Goal: Task Accomplishment & Management: Manage account settings

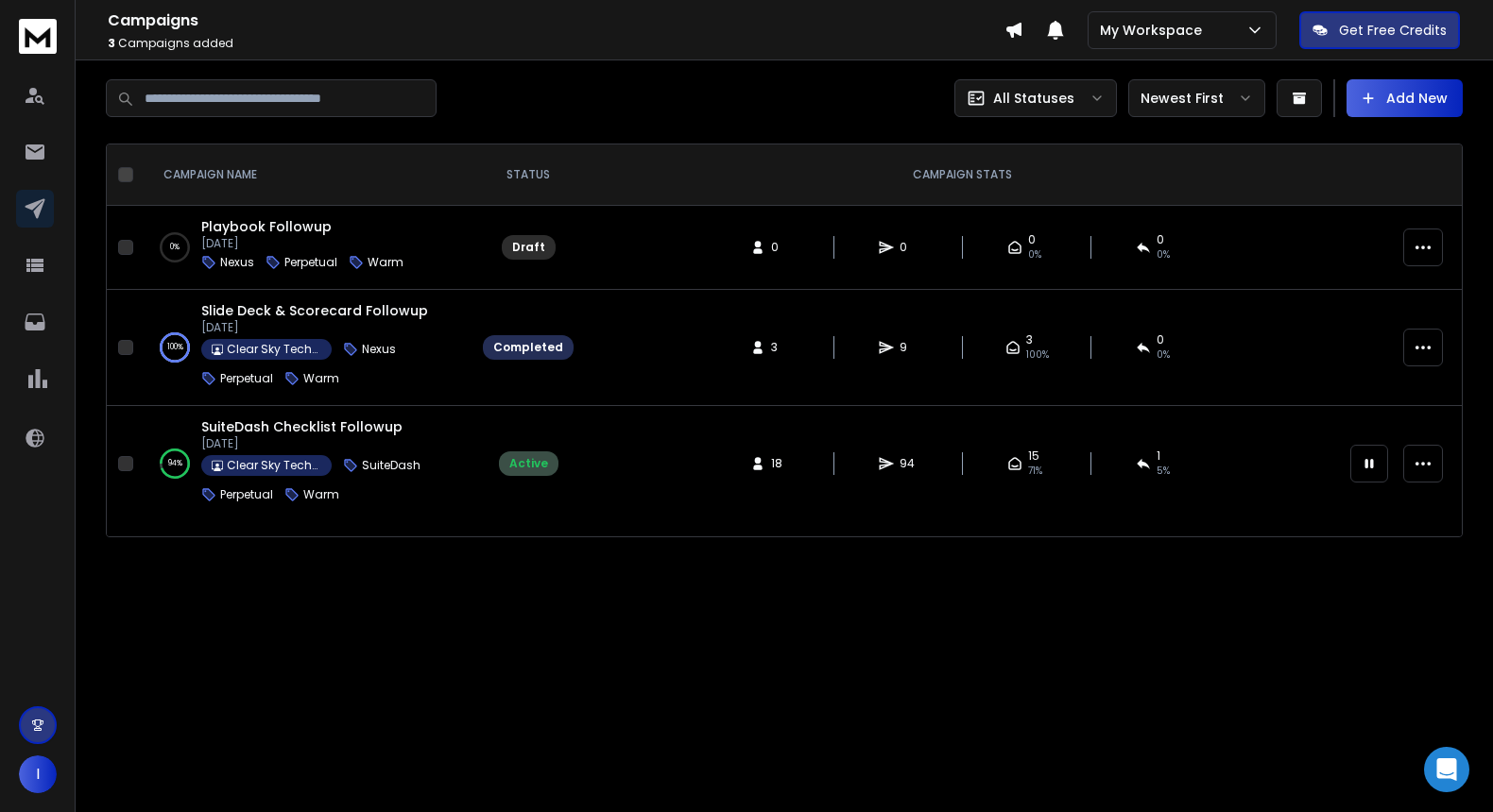
click at [120, 709] on div "Your warmest leads are on your site – Turn visits into conversations Reach Out …" at bounding box center [746, 406] width 1493 height 812
drag, startPoint x: 155, startPoint y: 677, endPoint x: 152, endPoint y: 654, distance: 23.2
click at [155, 677] on div "Get only verified leads with our AI-powered Lead Finder, starting at $22/mo Try…" at bounding box center [746, 406] width 1493 height 812
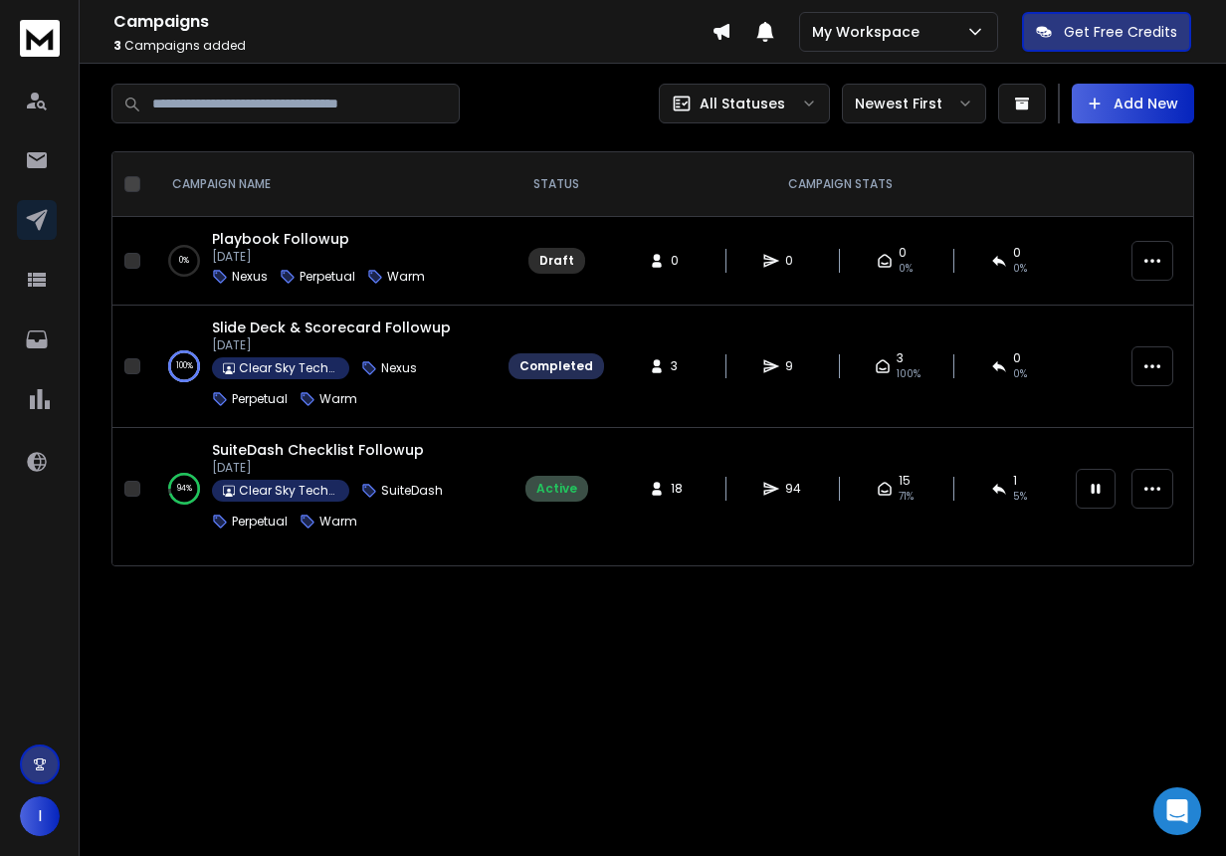
click at [402, 706] on div "Your warmest leads are on your site – Turn visits into conversations Reach Out …" at bounding box center [613, 428] width 1226 height 856
click at [298, 734] on div "Your warmest leads are on your site – Turn visits into conversations Reach Out …" at bounding box center [613, 428] width 1226 height 856
click at [129, 677] on div "Get only verified leads with our AI-powered Lead Finder, starting at $22/mo Try…" at bounding box center [613, 428] width 1226 height 856
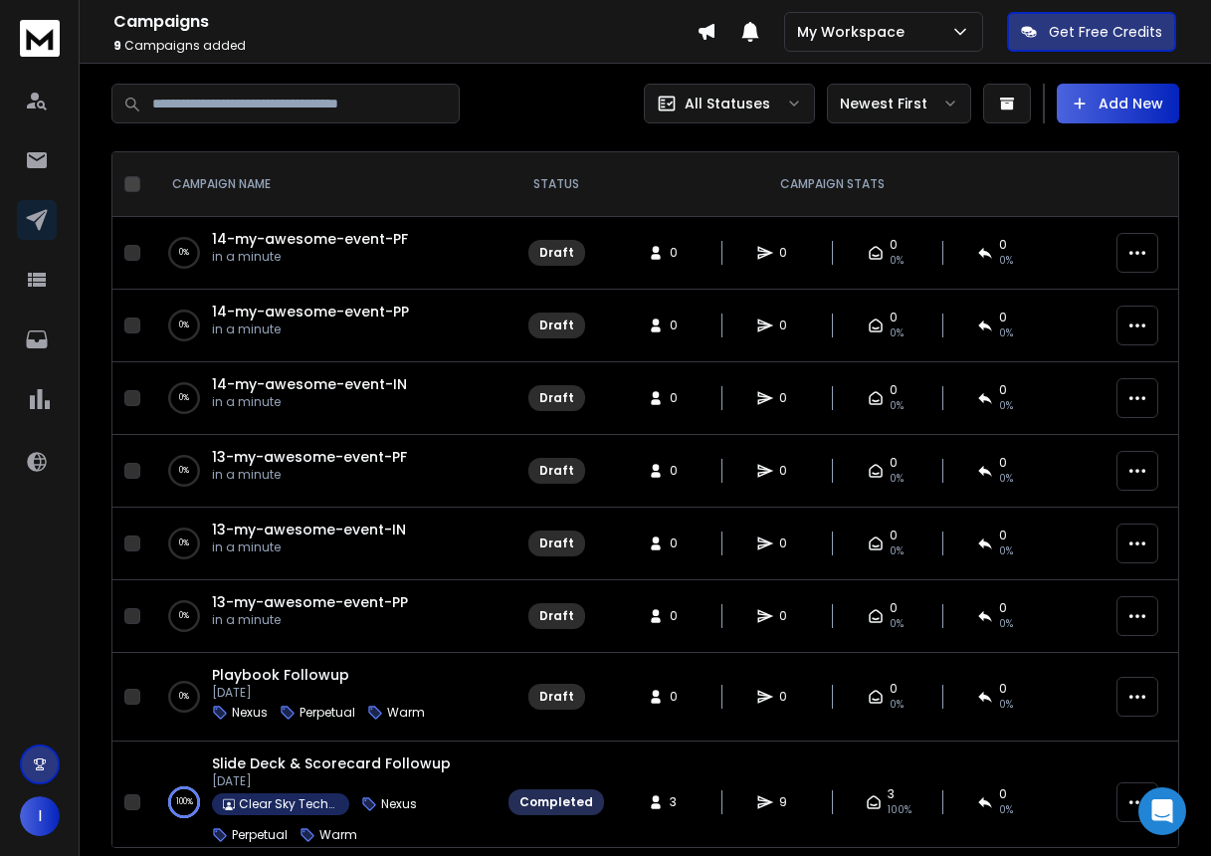
click at [311, 236] on span "14-my-awesome-event-PF" at bounding box center [310, 239] width 196 height 20
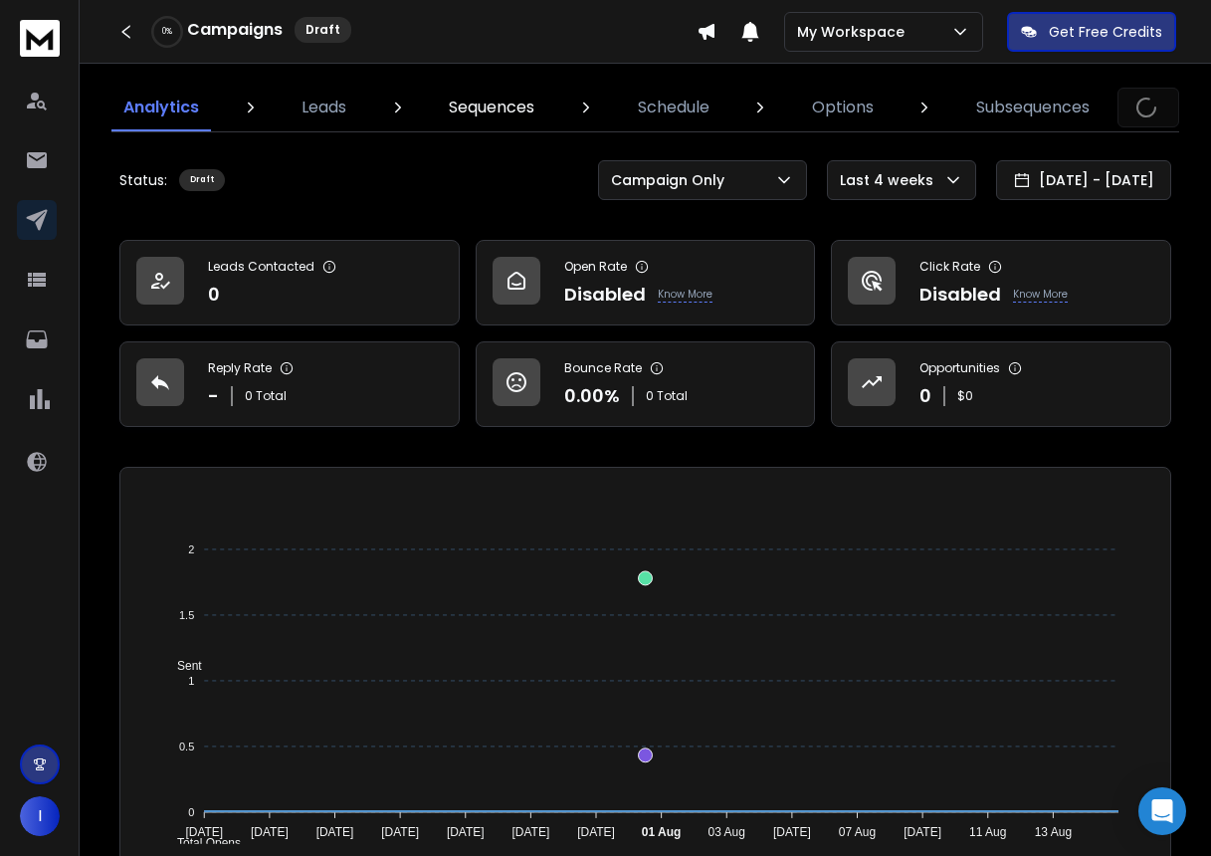
click at [516, 111] on p "Sequences" at bounding box center [492, 108] width 86 height 24
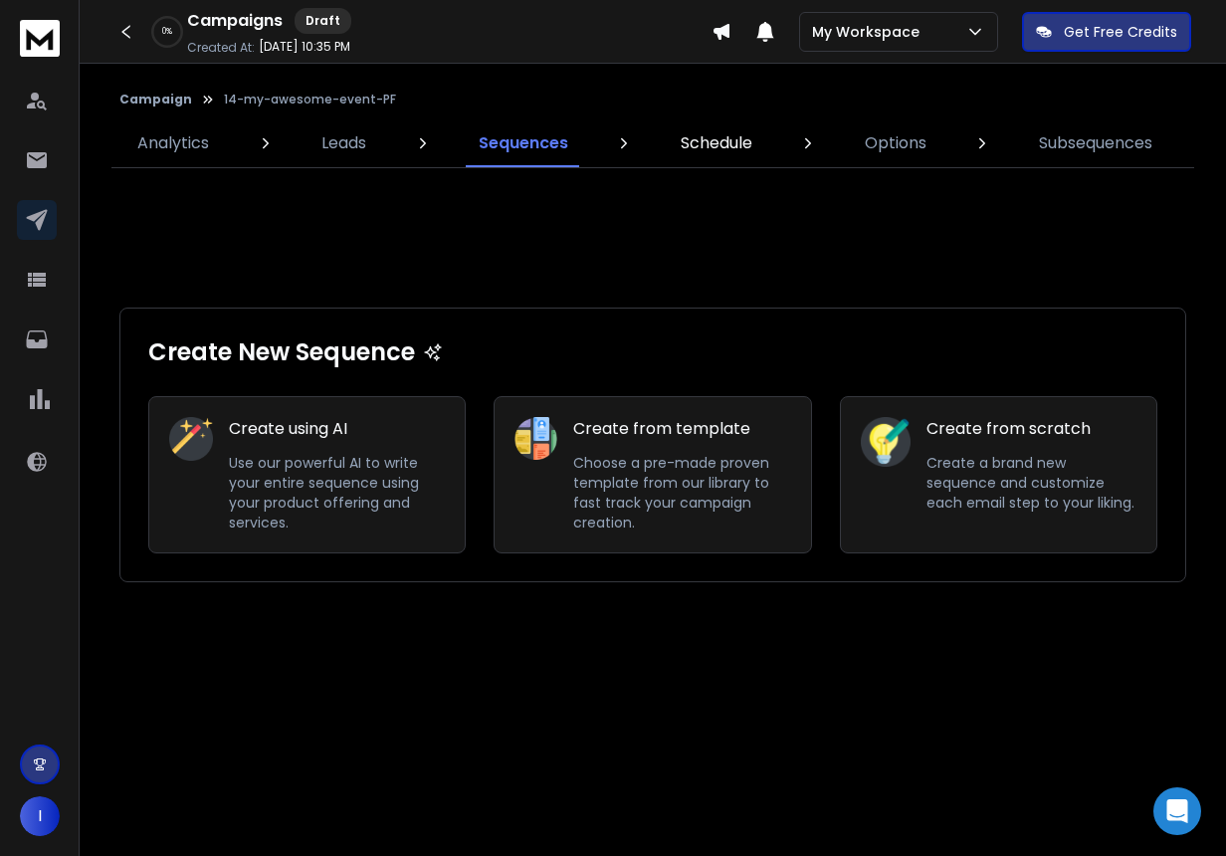
click at [732, 150] on p "Schedule" at bounding box center [717, 143] width 72 height 24
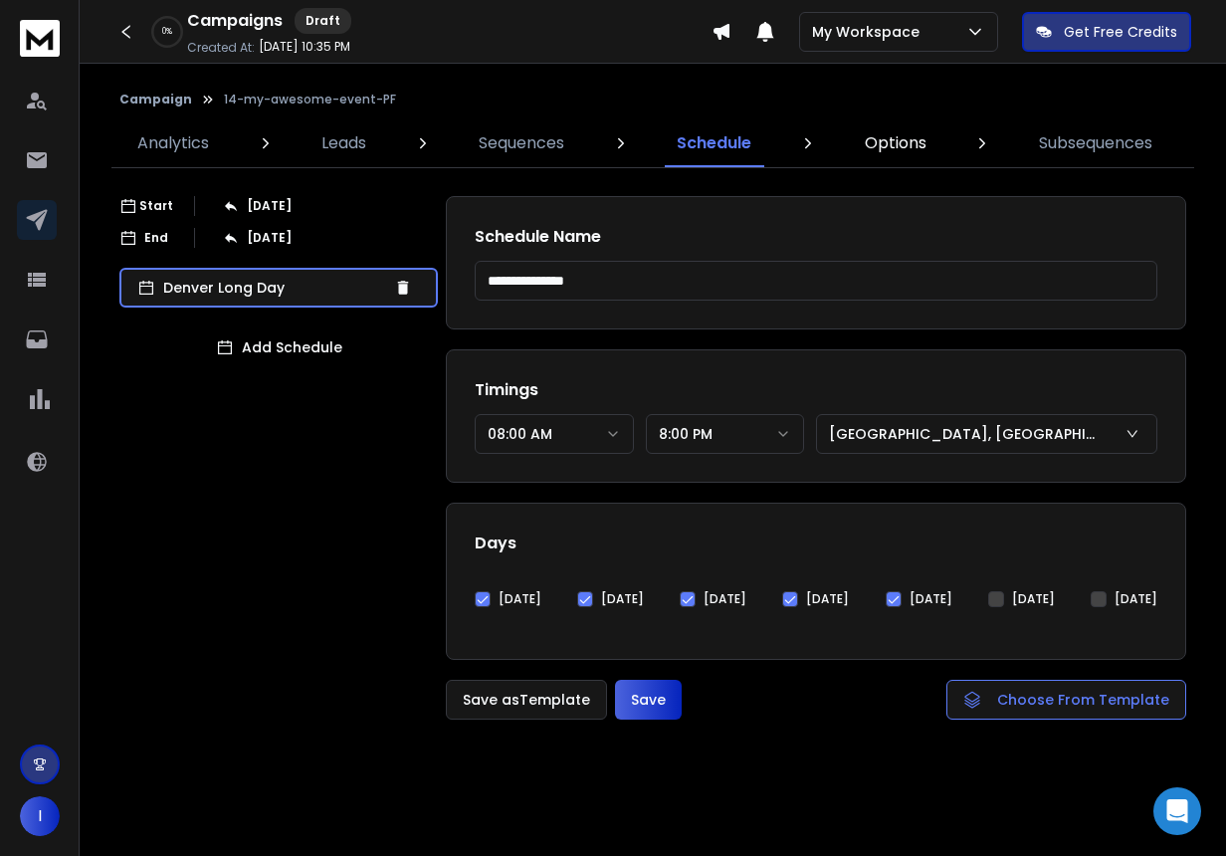
click at [885, 133] on p "Options" at bounding box center [896, 143] width 62 height 24
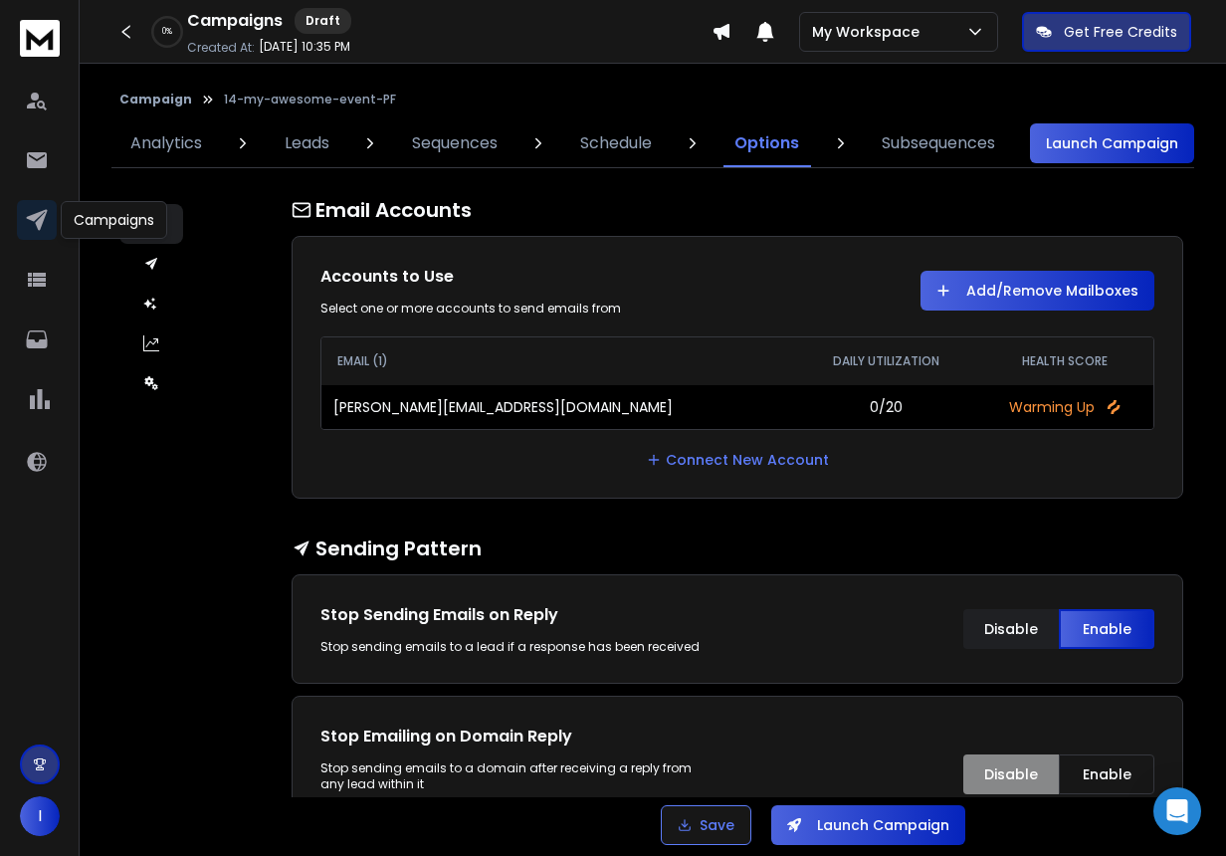
click at [44, 215] on icon at bounding box center [36, 219] width 21 height 21
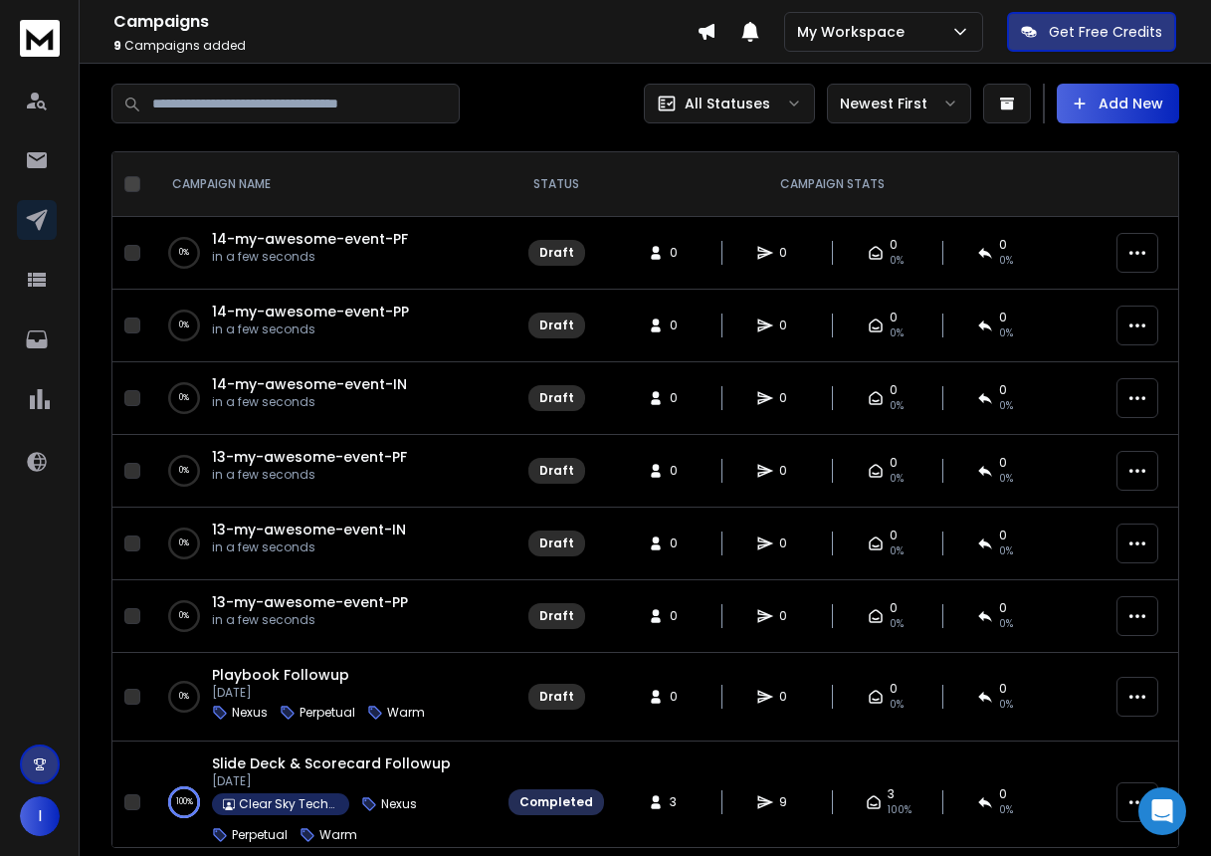
click at [125, 254] on button "button" at bounding box center [132, 253] width 16 height 16
click at [125, 324] on button "button" at bounding box center [132, 326] width 16 height 16
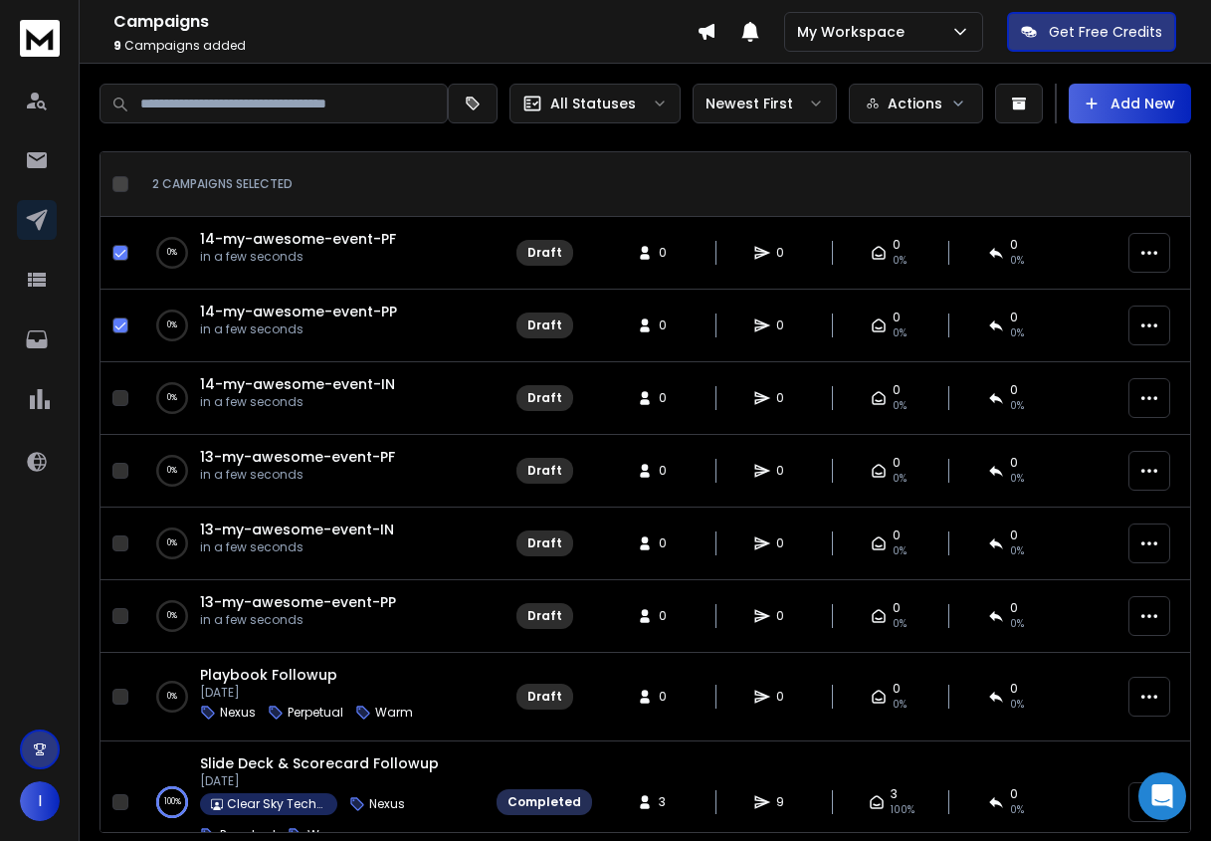
click at [117, 401] on button "button" at bounding box center [120, 398] width 16 height 16
click at [123, 471] on button "button" at bounding box center [120, 471] width 16 height 16
click at [125, 541] on button "button" at bounding box center [120, 543] width 16 height 16
click at [121, 615] on button "button" at bounding box center [120, 616] width 16 height 16
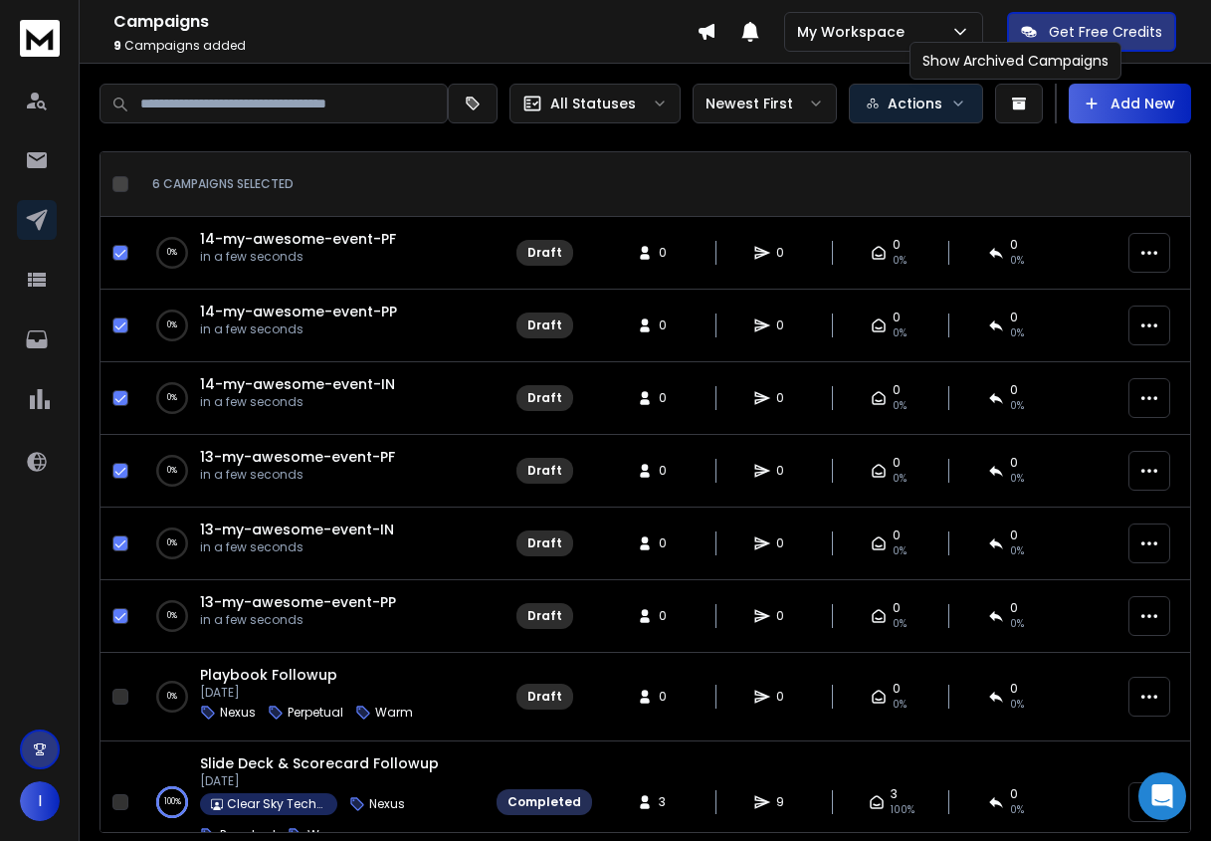
click at [924, 117] on button "Actions" at bounding box center [916, 104] width 134 height 40
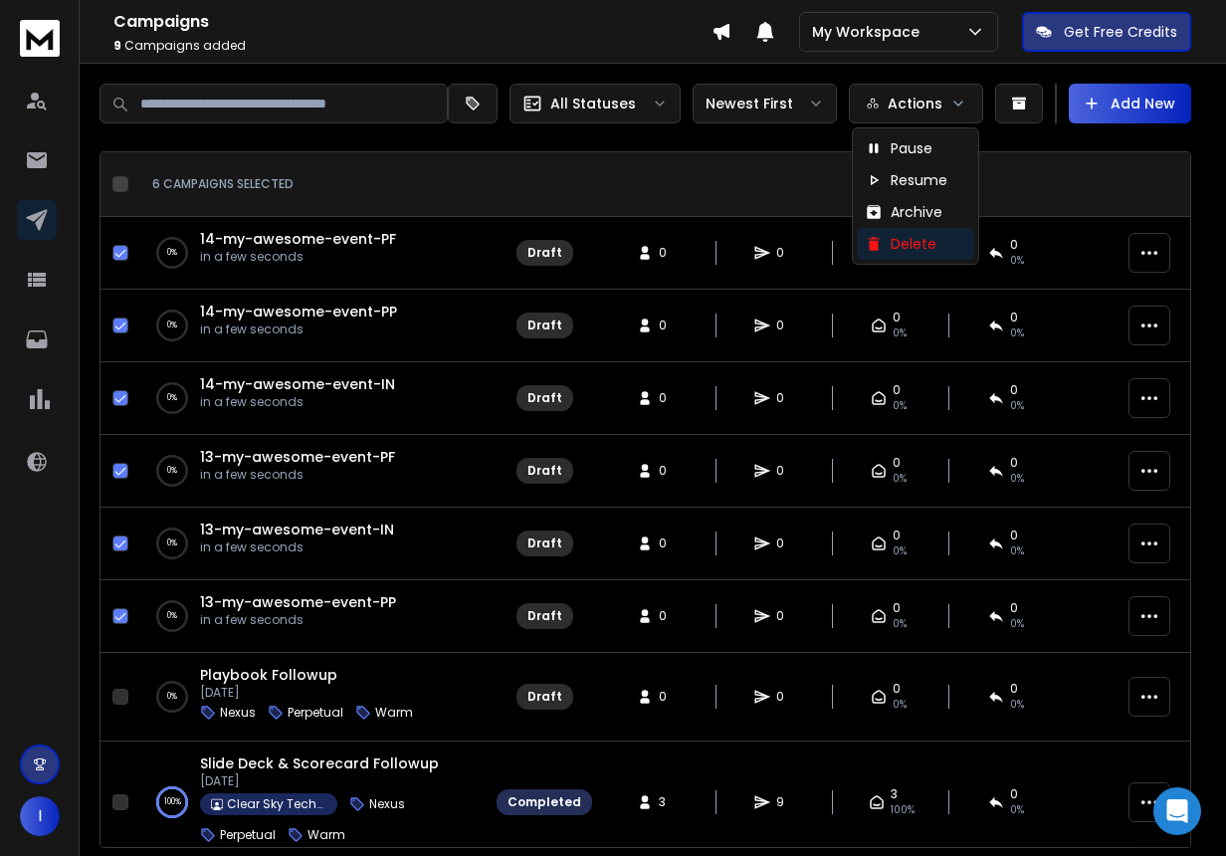
click at [896, 250] on p "Delete" at bounding box center [914, 244] width 46 height 20
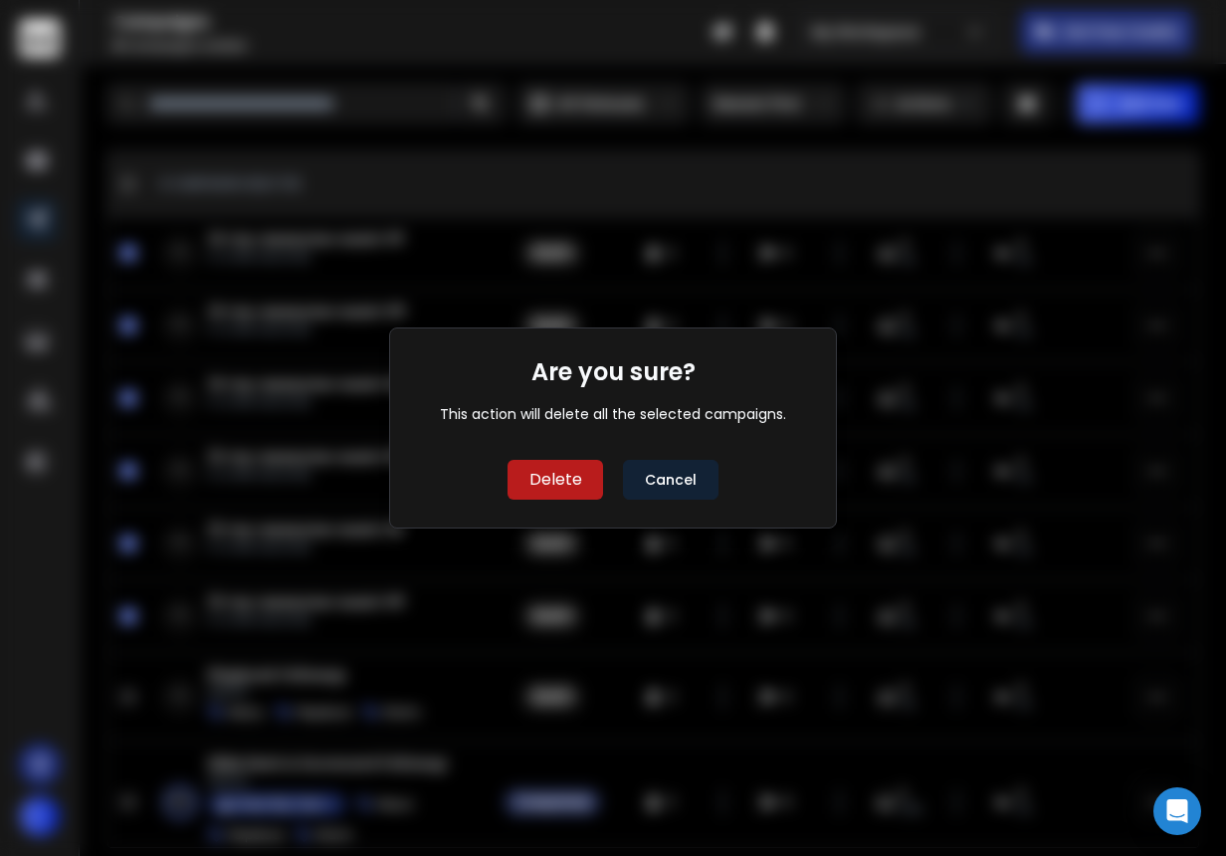
click at [548, 481] on p "delete" at bounding box center [556, 480] width 53 height 24
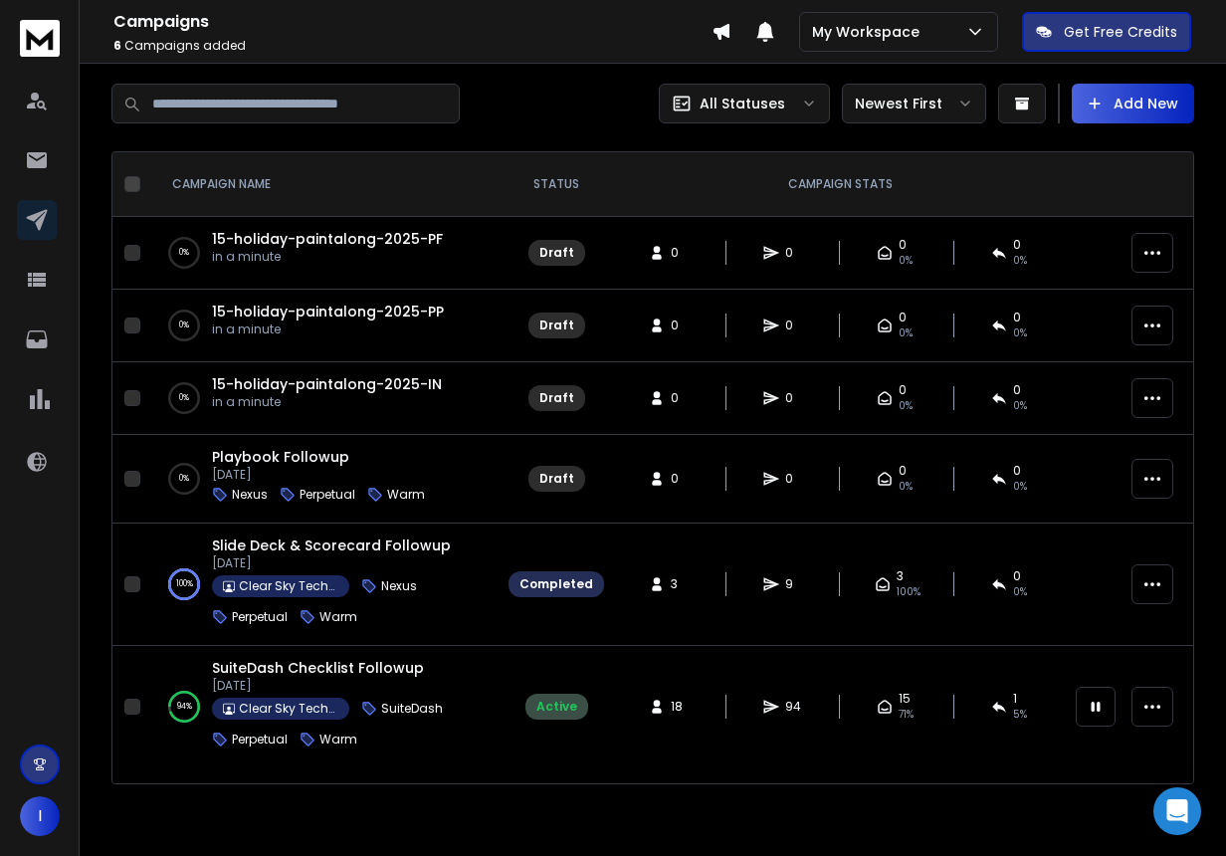
click at [342, 241] on span "15-holiday-paintalong-2025-PF" at bounding box center [327, 239] width 231 height 20
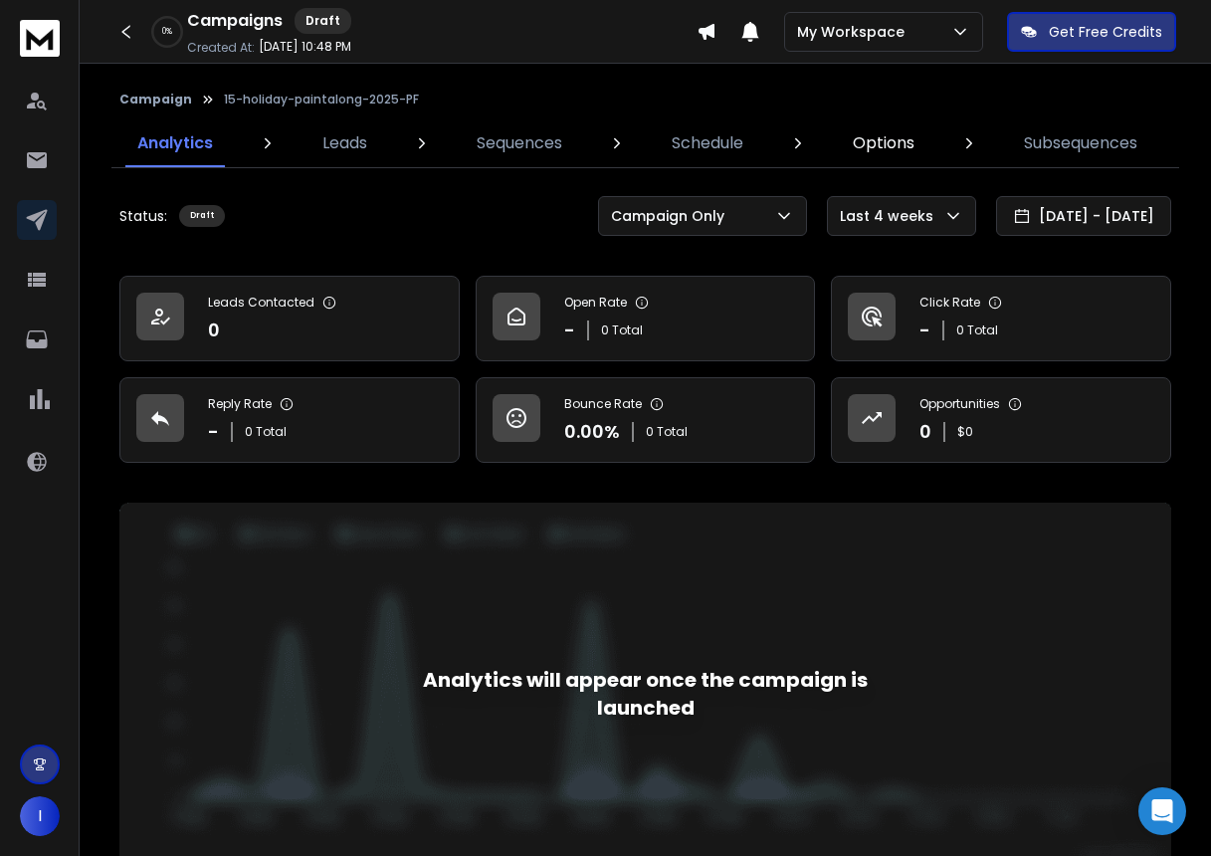
click at [867, 154] on p "Options" at bounding box center [884, 143] width 62 height 24
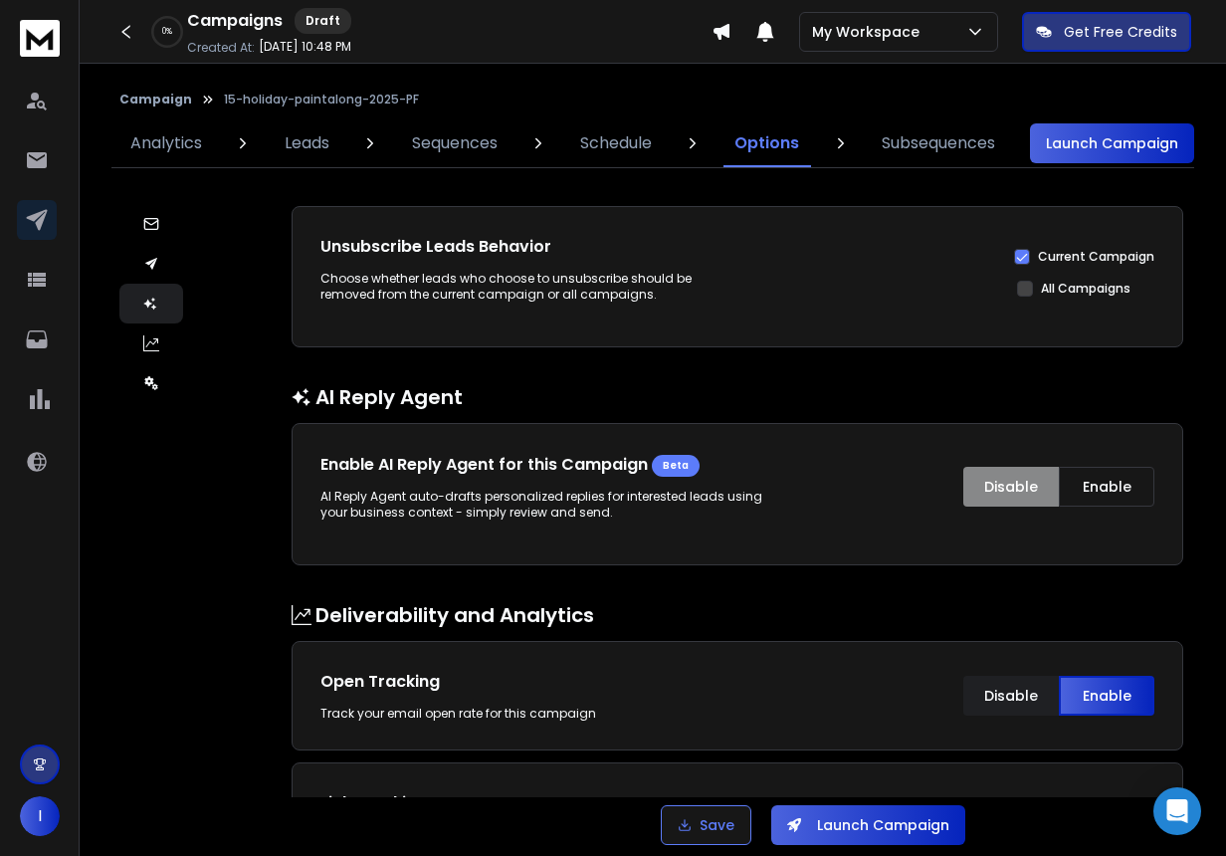
scroll to position [1792, 0]
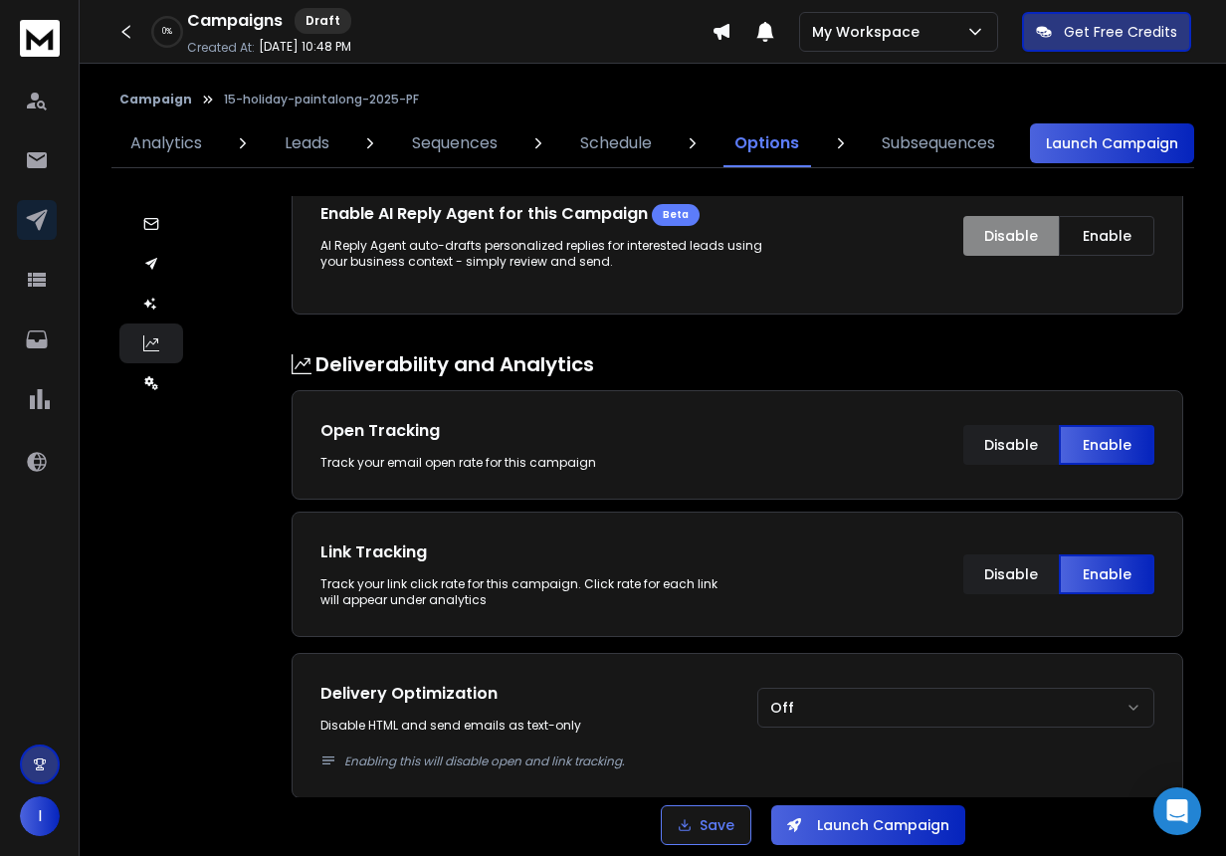
click at [124, 626] on div "Email Settings Sending Patterns AI Reply Agent New Deliverability Additional Op…" at bounding box center [701, 496] width 1165 height 601
click at [127, 617] on div "Email Settings Sending Patterns AI Reply Agent New Deliverability Additional Op…" at bounding box center [701, 496] width 1165 height 601
click at [112, 568] on div "Get only verified leads with our AI-powered Lead Finder, starting at $22/mo Try…" at bounding box center [613, 428] width 1226 height 856
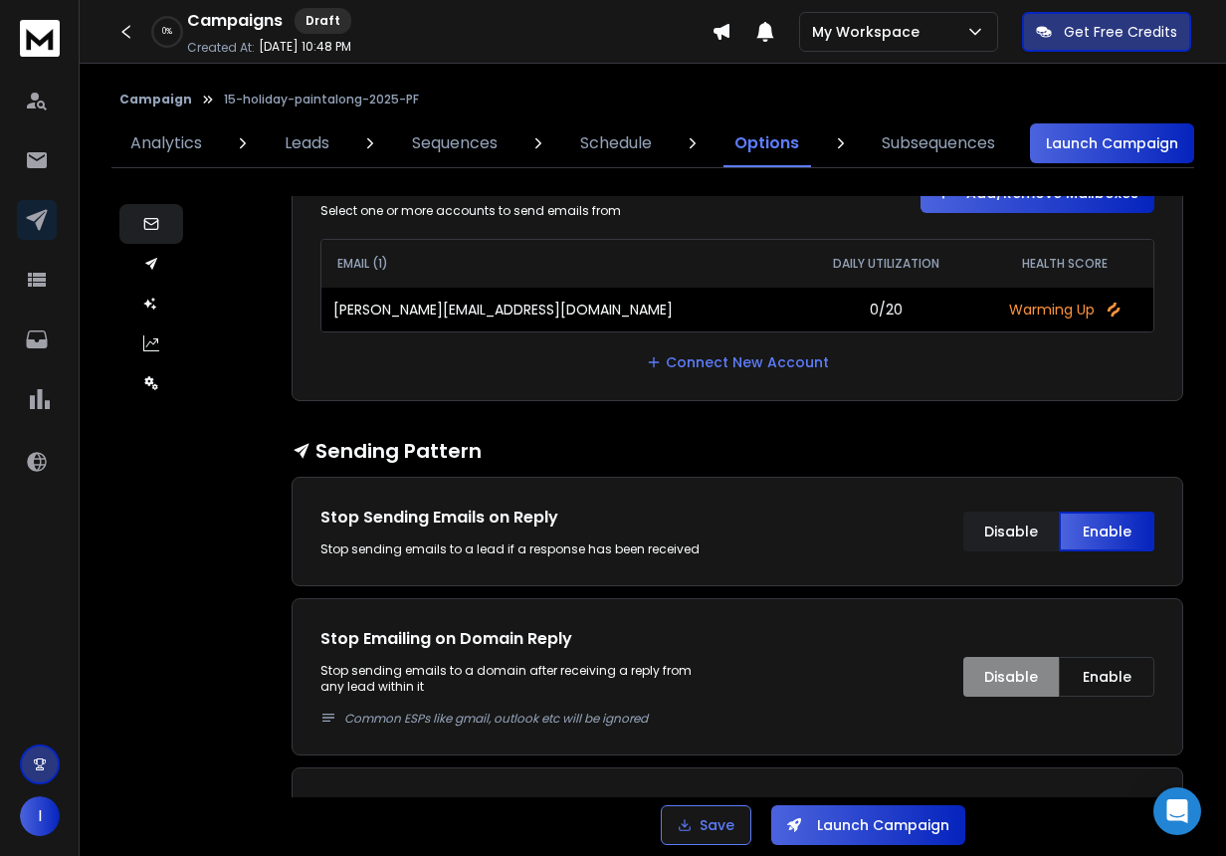
scroll to position [0, 0]
